Goal: Information Seeking & Learning: Check status

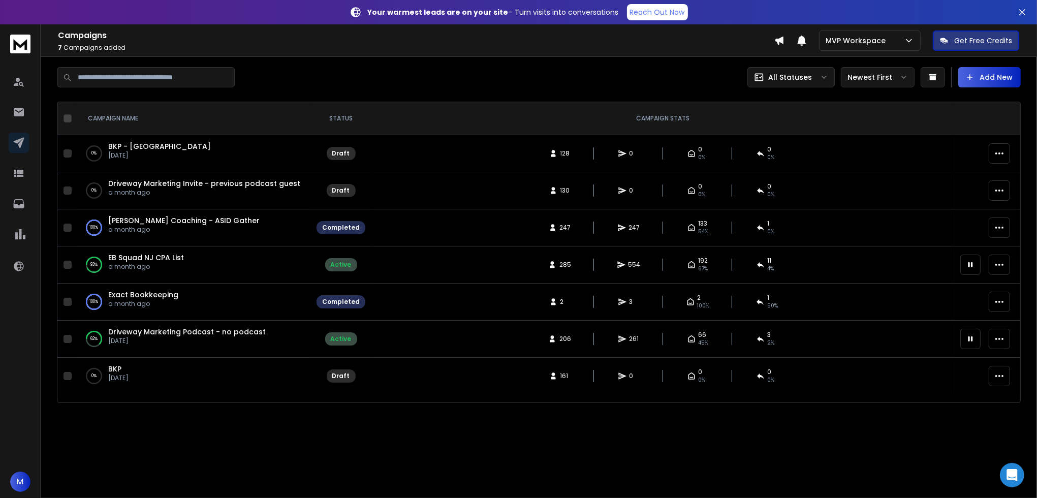
click at [156, 263] on span "EB Squad NJ CPA List" at bounding box center [146, 258] width 76 height 10
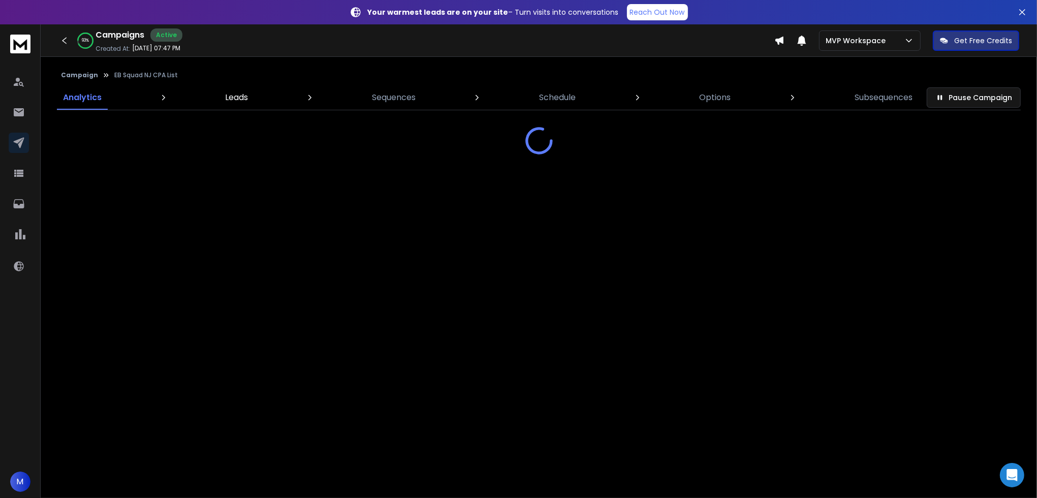
click at [236, 95] on p "Leads" at bounding box center [236, 97] width 23 height 12
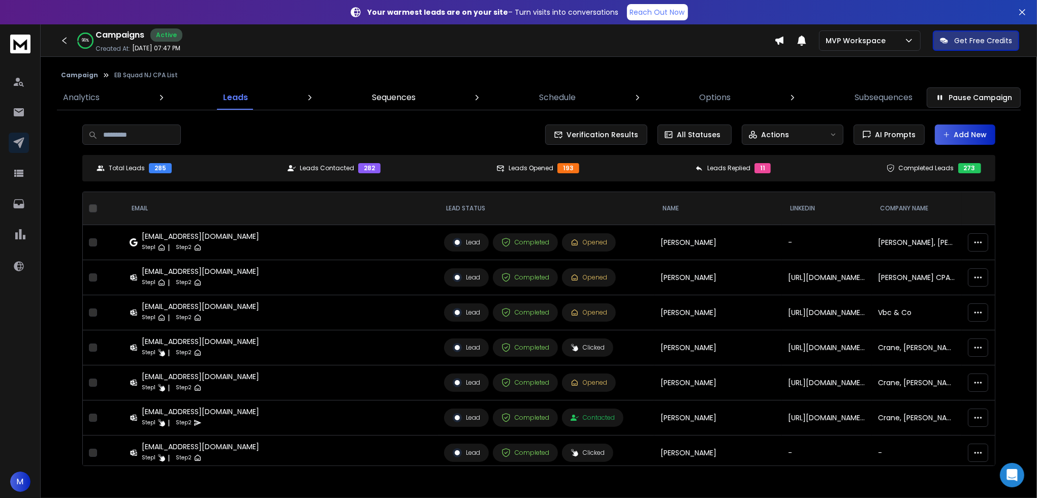
click at [389, 103] on p "Sequences" at bounding box center [394, 97] width 44 height 12
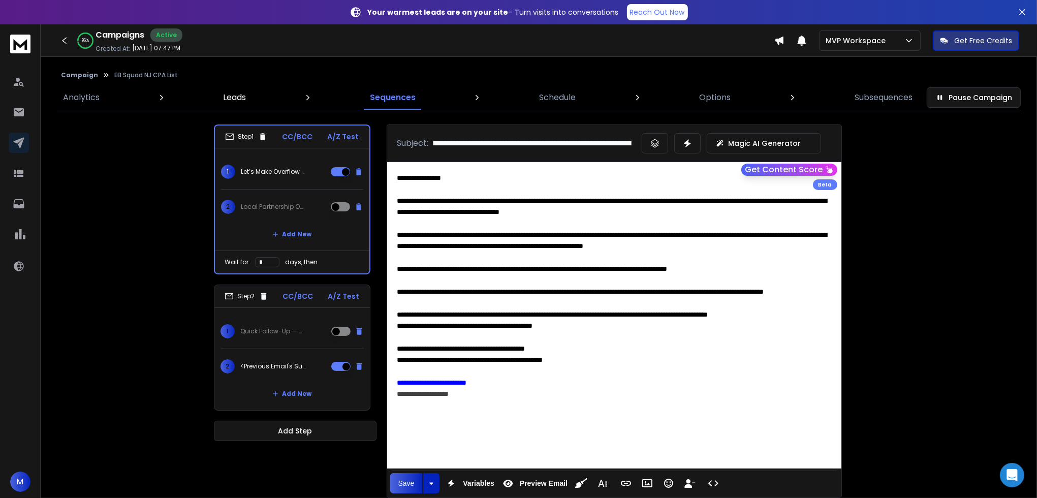
click at [228, 103] on p "Leads" at bounding box center [234, 97] width 23 height 12
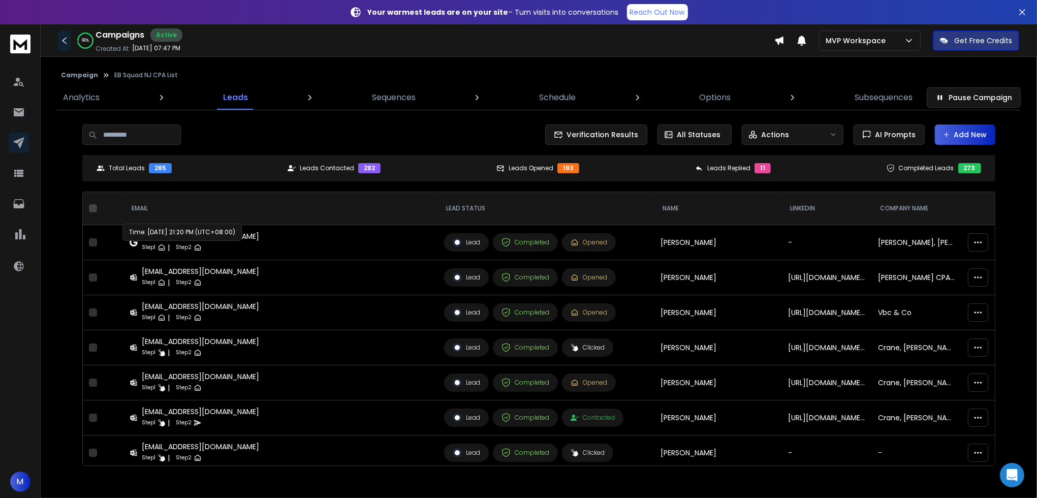
click at [66, 41] on icon at bounding box center [64, 40] width 9 height 9
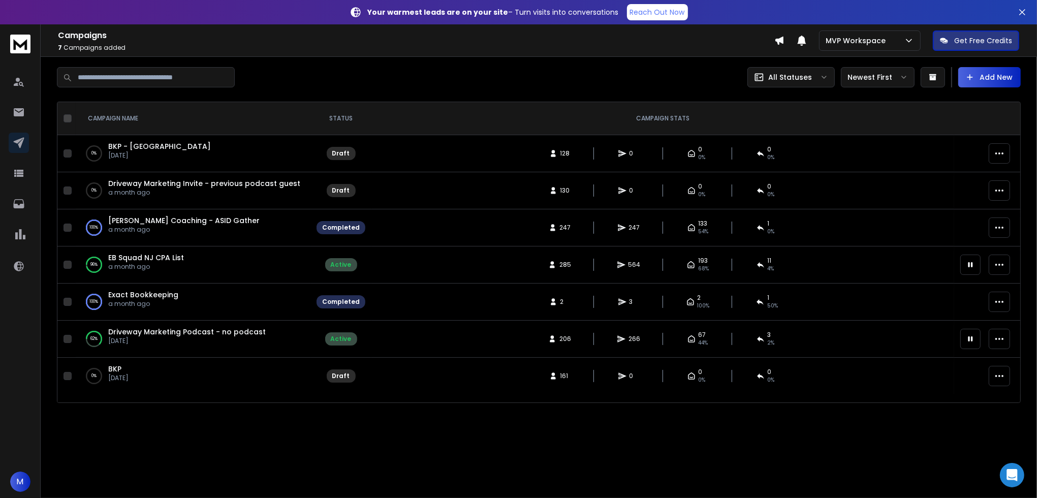
click at [154, 223] on span "[PERSON_NAME] Coaching - ASID Gather" at bounding box center [183, 220] width 151 height 10
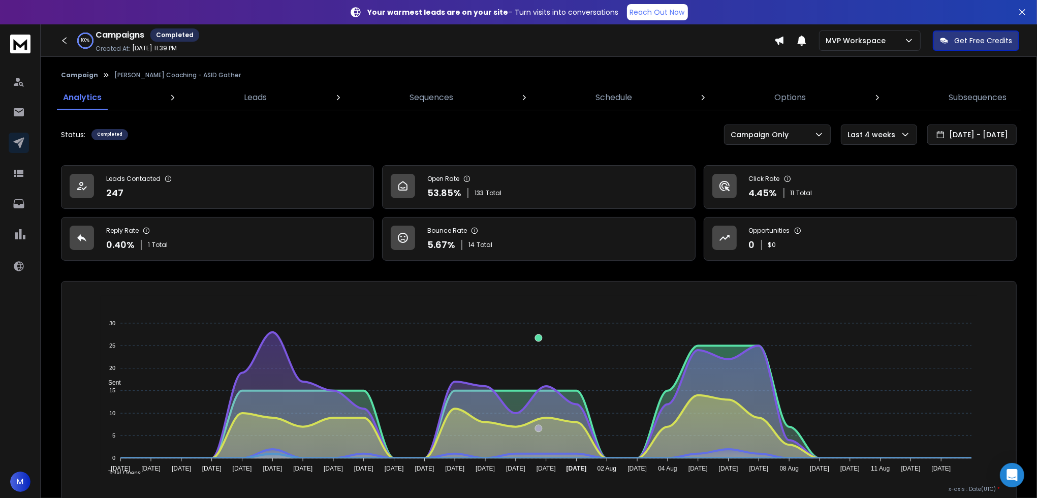
click at [437, 246] on p "5.67 %" at bounding box center [441, 245] width 28 height 14
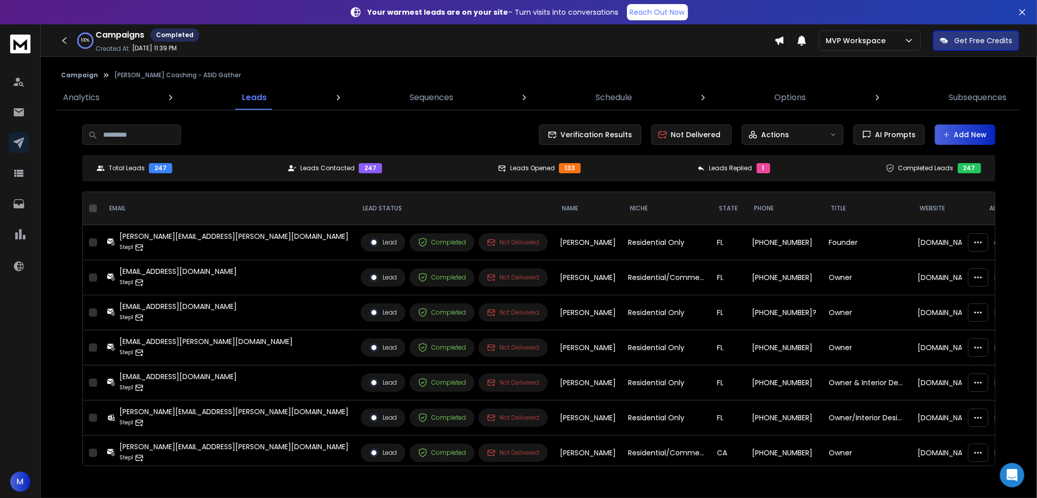
click at [487, 245] on div "Not Delivered" at bounding box center [513, 242] width 52 height 8
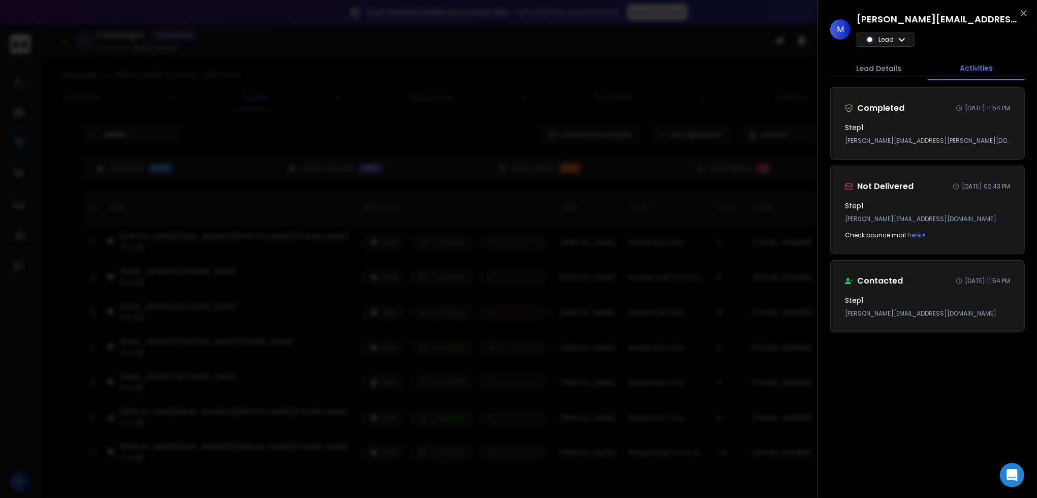
click at [979, 68] on button "Activities" at bounding box center [977, 68] width 98 height 23
click at [910, 238] on link "here" at bounding box center [917, 235] width 19 height 8
click at [1027, 11] on icon "button" at bounding box center [1024, 13] width 10 height 10
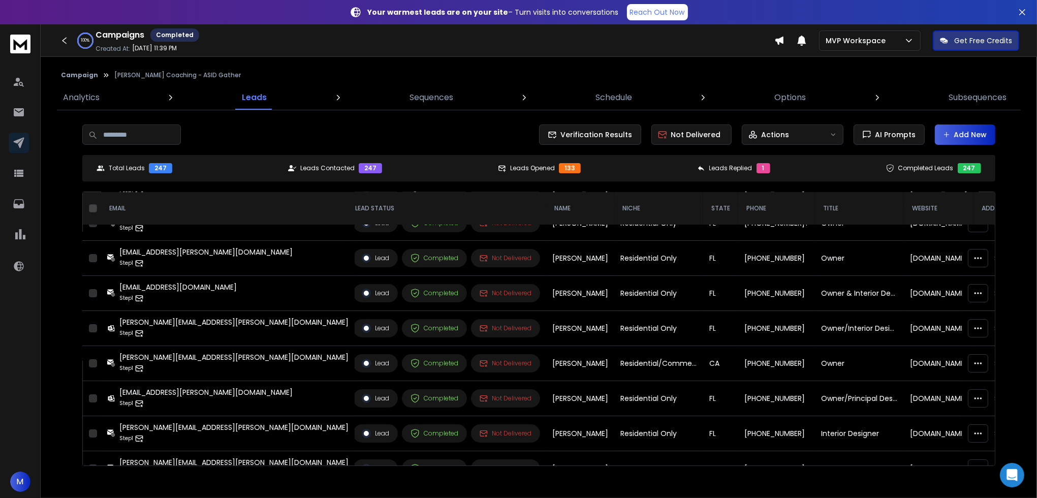
scroll to position [0, 8]
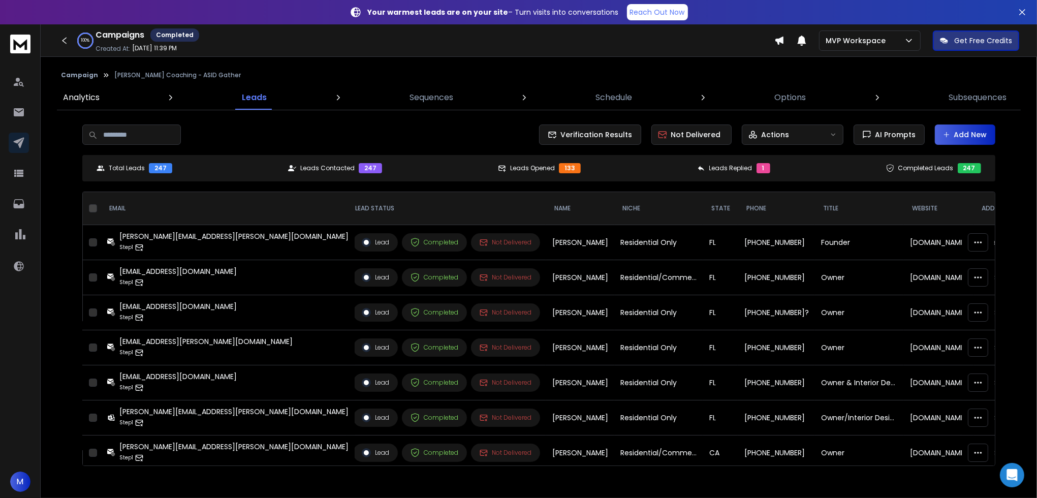
click at [88, 101] on p "Analytics" at bounding box center [81, 97] width 37 height 12
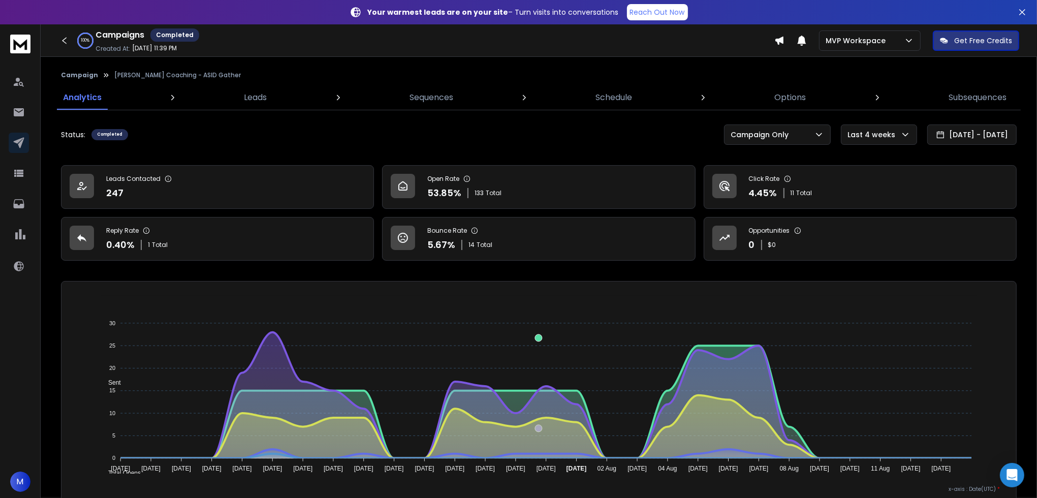
click at [89, 77] on button "Campaign" at bounding box center [79, 75] width 37 height 8
